Goal: Navigation & Orientation: Find specific page/section

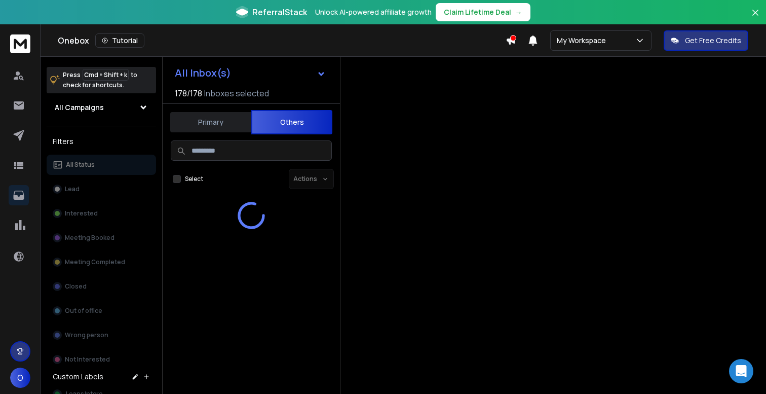
click at [207, 122] on button "Primary" at bounding box center [210, 122] width 81 height 22
click at [285, 115] on button "Others" at bounding box center [291, 122] width 81 height 24
click at [206, 117] on button "Primary" at bounding box center [210, 122] width 81 height 22
click at [319, 122] on button "Others" at bounding box center [291, 122] width 81 height 24
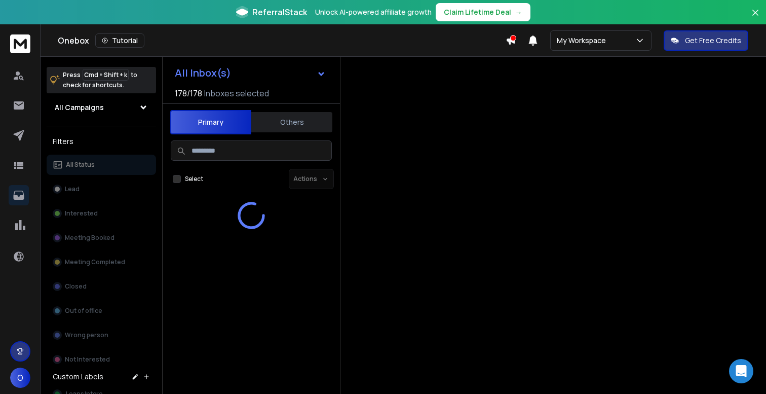
click at [233, 123] on button "Primary" at bounding box center [210, 122] width 81 height 24
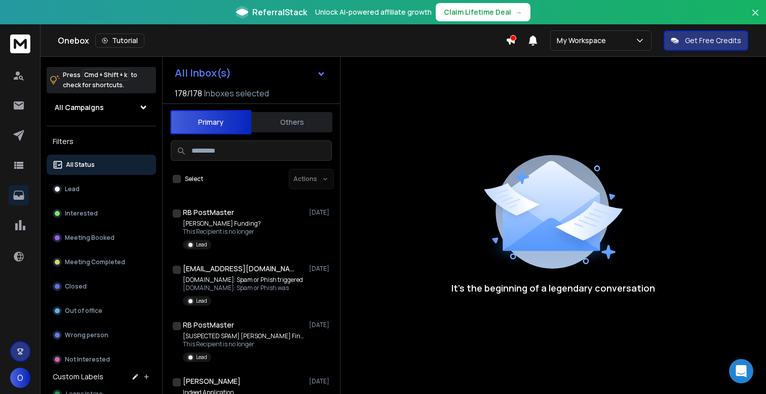
drag, startPoint x: 310, startPoint y: 103, endPoint x: 287, endPoint y: 113, distance: 24.9
click at [310, 103] on div "All Inbox(s) 178 / 178 Inboxes selected Primary Others Select Actions RB PostMa…" at bounding box center [251, 254] width 177 height 394
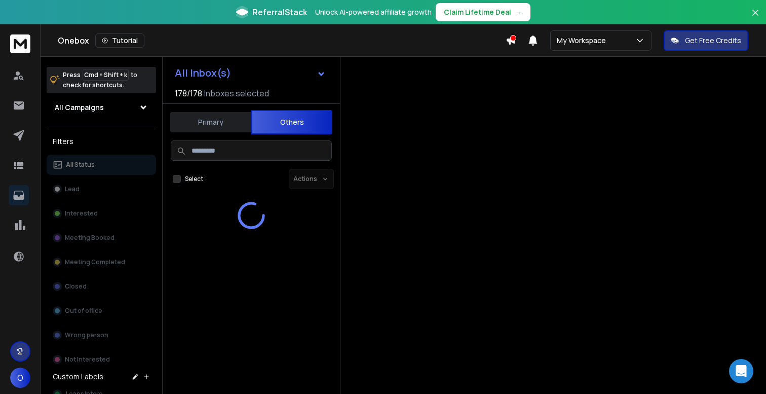
click at [287, 113] on button "Others" at bounding box center [291, 122] width 81 height 24
click at [222, 120] on button "Primary" at bounding box center [210, 122] width 81 height 22
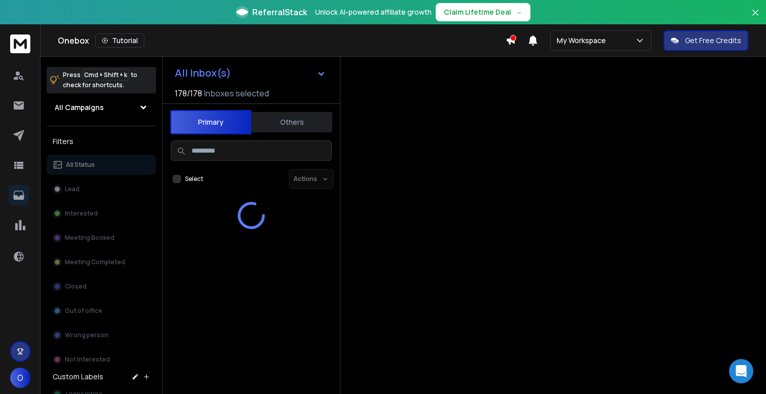
click at [222, 120] on button "Primary" at bounding box center [210, 122] width 81 height 24
